Goal: Navigation & Orientation: Find specific page/section

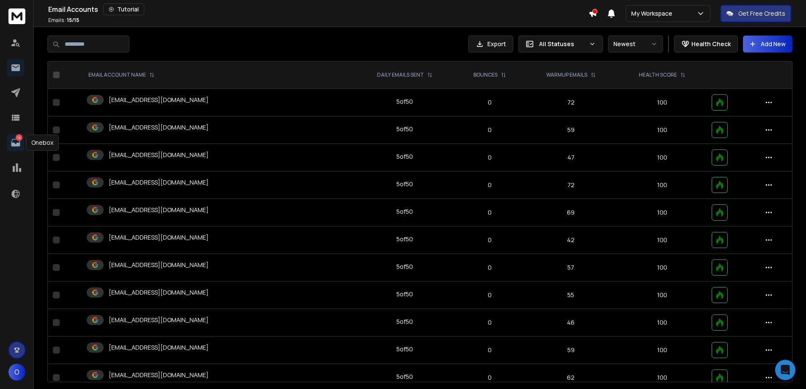
click at [19, 135] on p "14" at bounding box center [19, 137] width 7 height 7
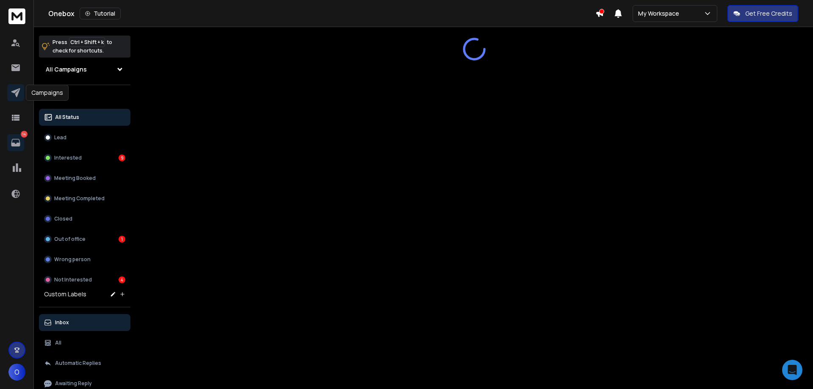
click at [18, 91] on icon at bounding box center [16, 93] width 10 height 10
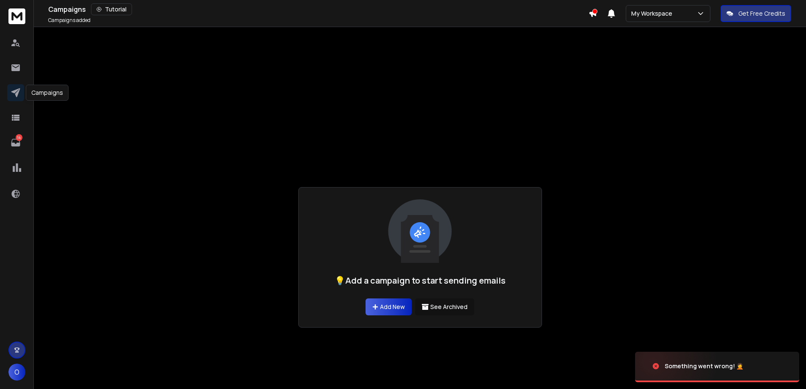
click at [22, 89] on link at bounding box center [15, 92] width 17 height 17
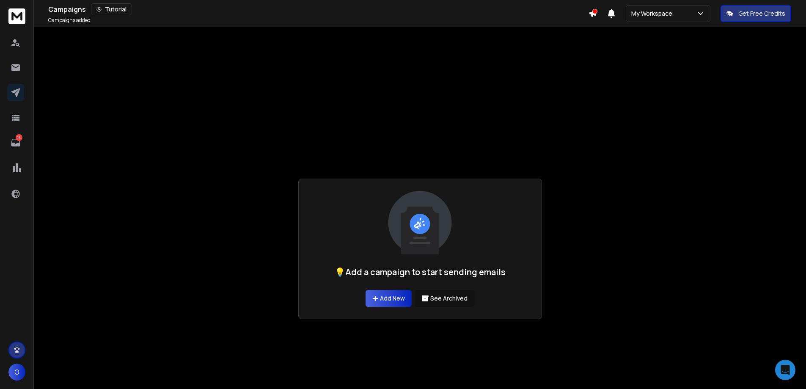
scroll to position [44, 0]
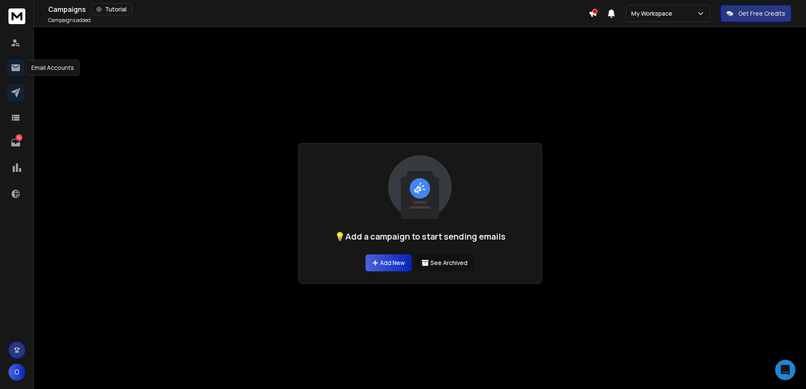
click at [18, 69] on icon at bounding box center [15, 67] width 8 height 7
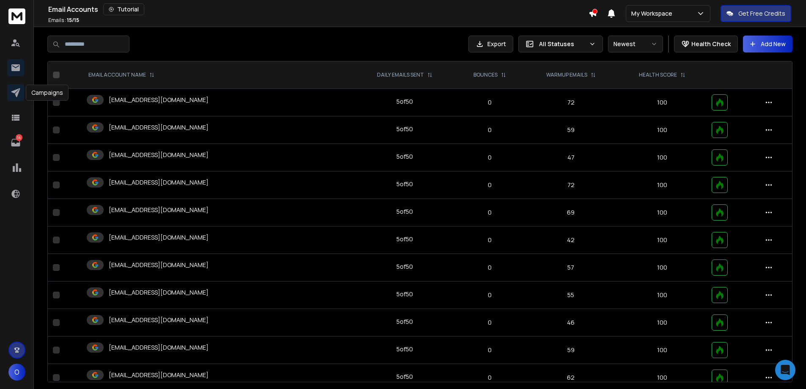
click at [11, 92] on link at bounding box center [15, 92] width 17 height 17
